Goal: Task Accomplishment & Management: Use online tool/utility

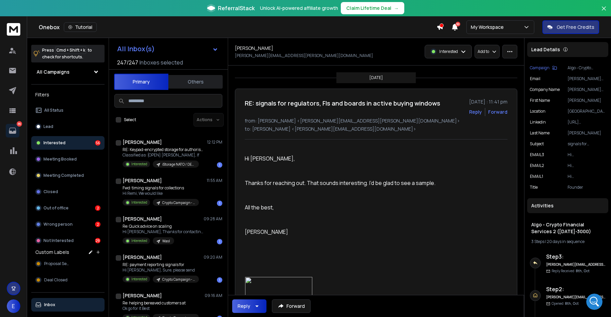
scroll to position [2372, 0]
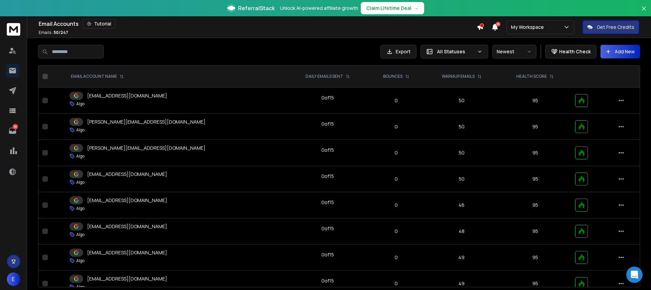
click at [19, 122] on div "89" at bounding box center [14, 112] width 16 height 137
click at [16, 125] on p "89" at bounding box center [15, 126] width 5 height 5
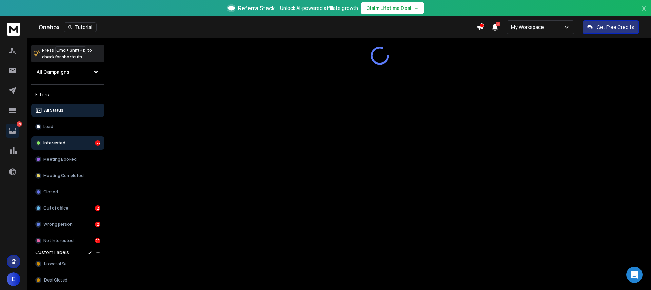
click at [64, 146] on button "Interested 56" at bounding box center [67, 143] width 73 height 14
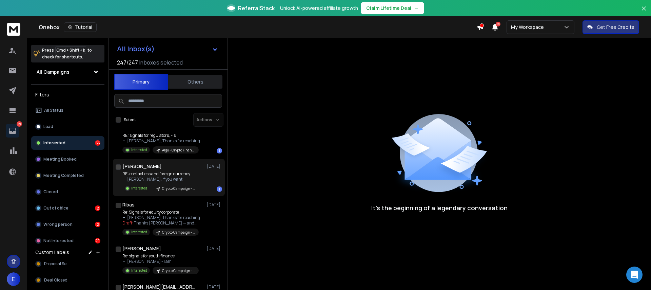
scroll to position [2359, 0]
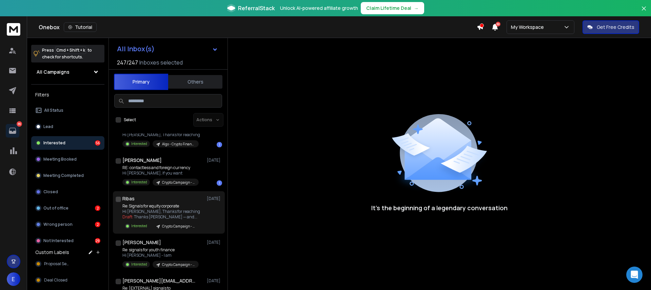
click at [170, 204] on p "Re: Signals for equity corporate" at bounding box center [161, 205] width 78 height 5
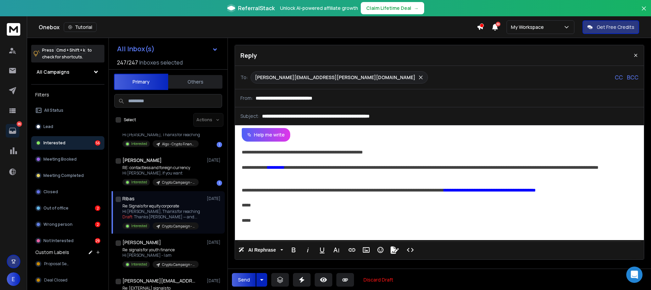
click at [283, 167] on link "**********" at bounding box center [276, 167] width 17 height 5
click at [262, 183] on icon "button" at bounding box center [261, 183] width 5 height 5
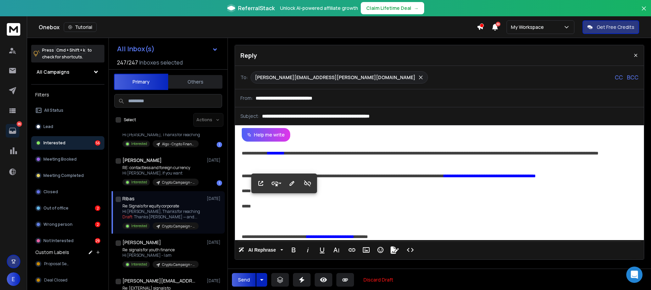
click at [361, 182] on div at bounding box center [439, 182] width 394 height 7
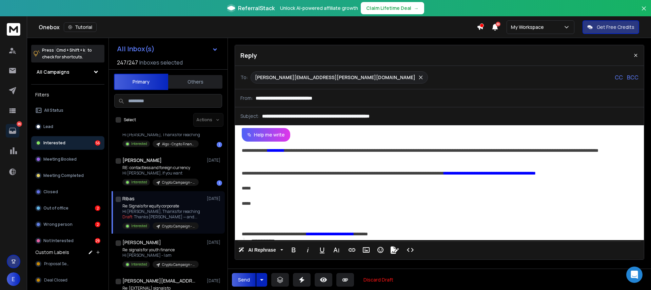
scroll to position [8, 0]
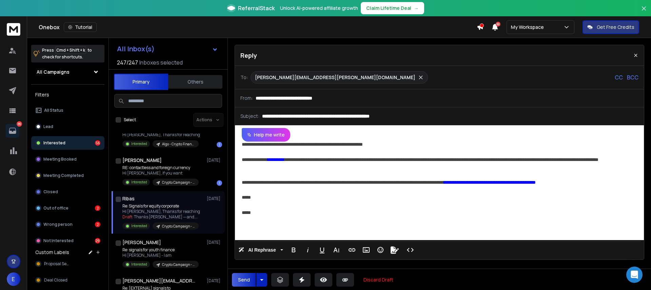
click at [345, 164] on p "**********" at bounding box center [439, 163] width 394 height 15
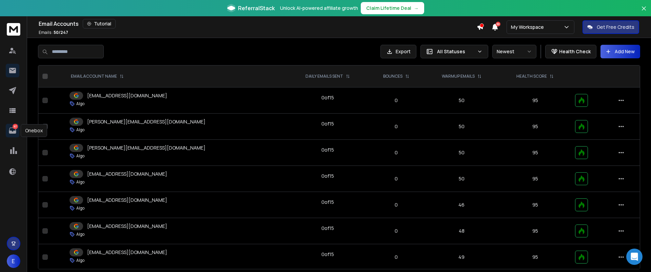
click at [10, 130] on icon at bounding box center [12, 131] width 8 height 8
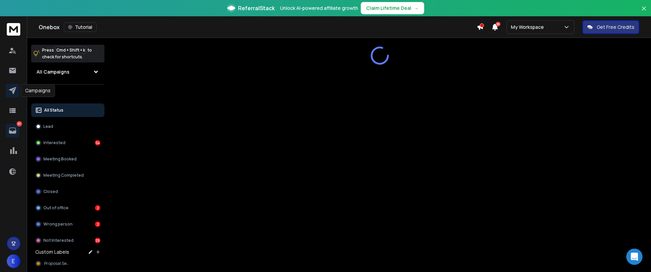
click at [12, 89] on icon at bounding box center [12, 90] width 7 height 7
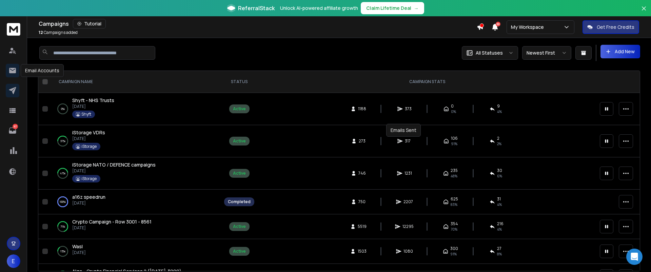
click at [13, 69] on icon at bounding box center [12, 70] width 7 height 5
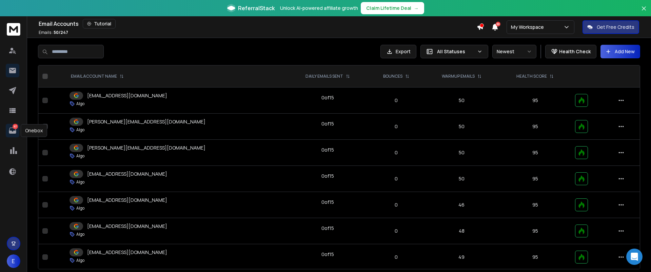
click at [13, 133] on icon at bounding box center [12, 131] width 7 height 6
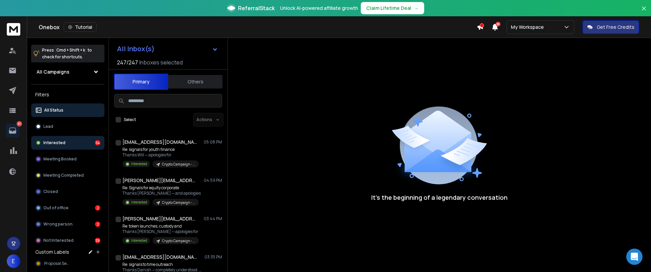
click at [82, 137] on button "Interested 54" at bounding box center [67, 143] width 73 height 14
click at [11, 68] on icon at bounding box center [12, 70] width 7 height 5
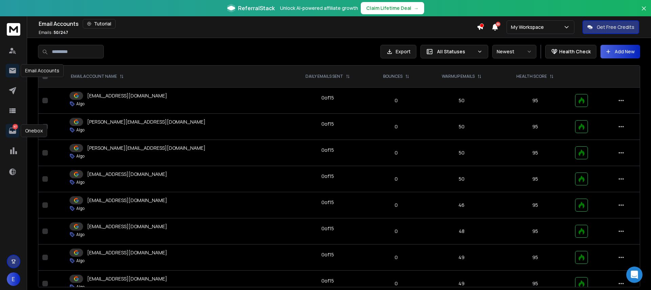
click at [12, 127] on icon at bounding box center [12, 131] width 8 height 8
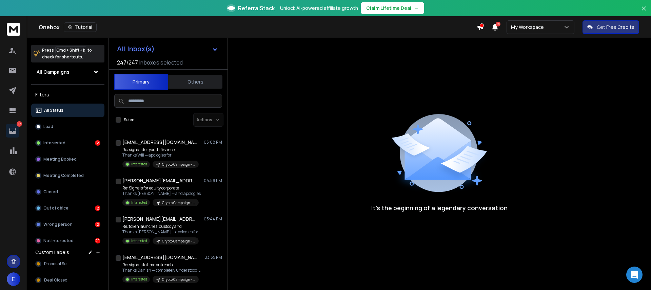
click at [150, 104] on input at bounding box center [168, 101] width 108 height 14
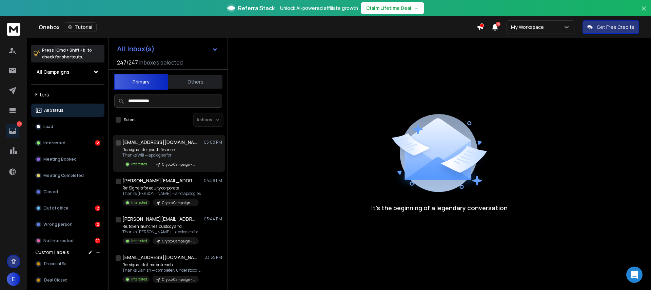
type input "**********"
click at [156, 144] on h1 "wlanders@yis.org" at bounding box center [159, 142] width 75 height 7
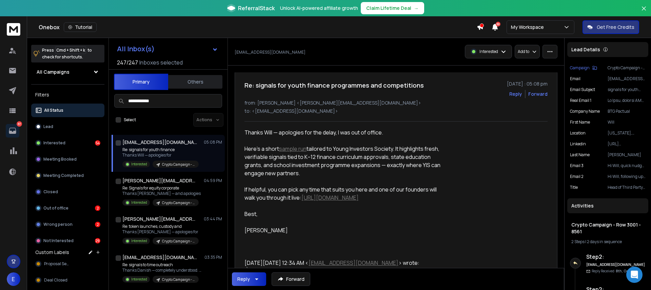
scroll to position [25, 0]
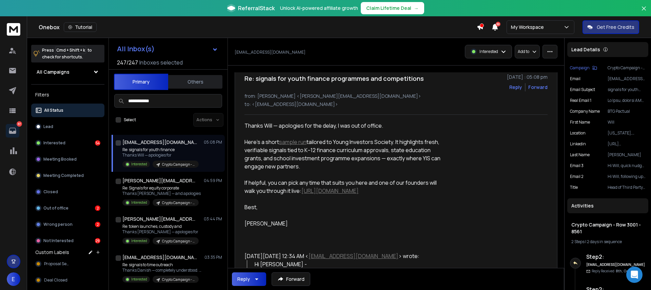
click at [298, 140] on link "sample run" at bounding box center [292, 141] width 27 height 7
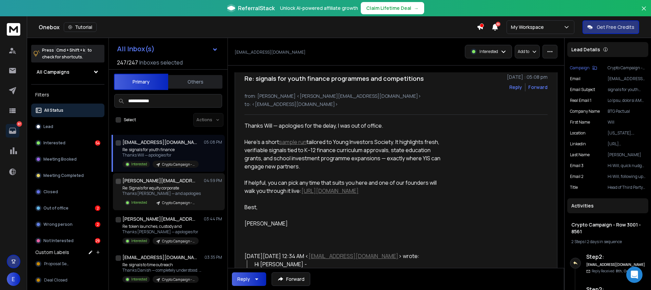
click at [188, 184] on div "Rodrigo.Ribas@btgpactual.com 04:59 PM Re: Signals for equity corporate Thanks R…" at bounding box center [172, 191] width 100 height 29
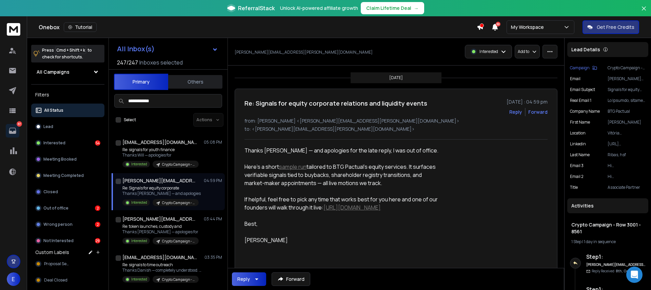
click at [300, 170] on link "sample run" at bounding box center [292, 166] width 27 height 7
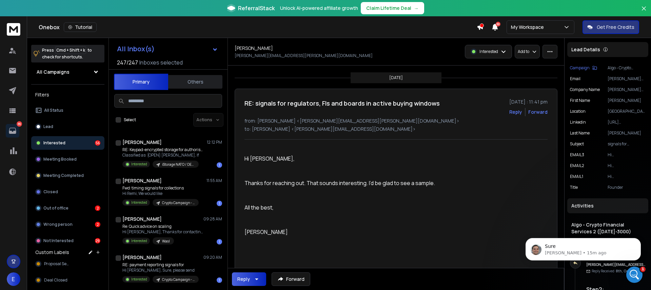
scroll to position [2372, 0]
